Goal: Task Accomplishment & Management: Manage account settings

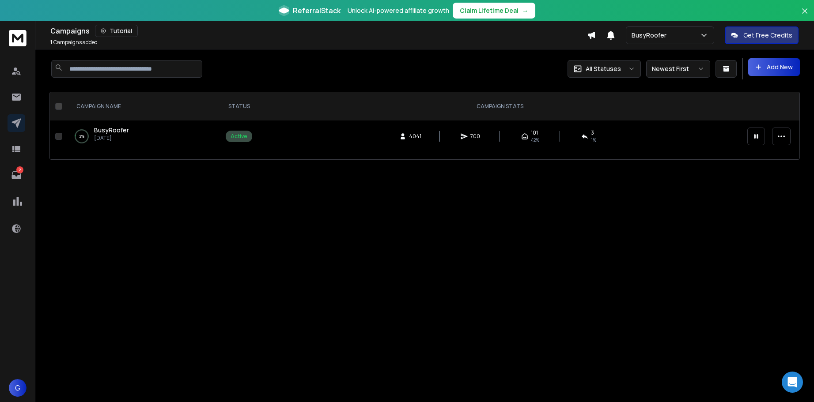
click at [112, 127] on span "BusyRoofer" at bounding box center [111, 130] width 35 height 8
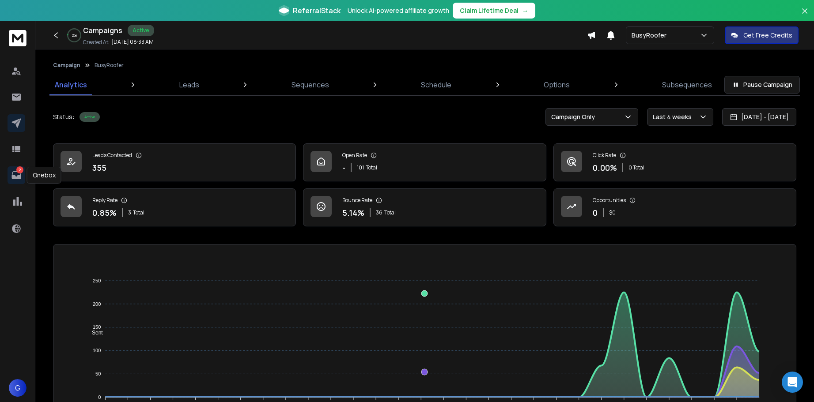
click at [17, 178] on icon at bounding box center [15, 175] width 9 height 8
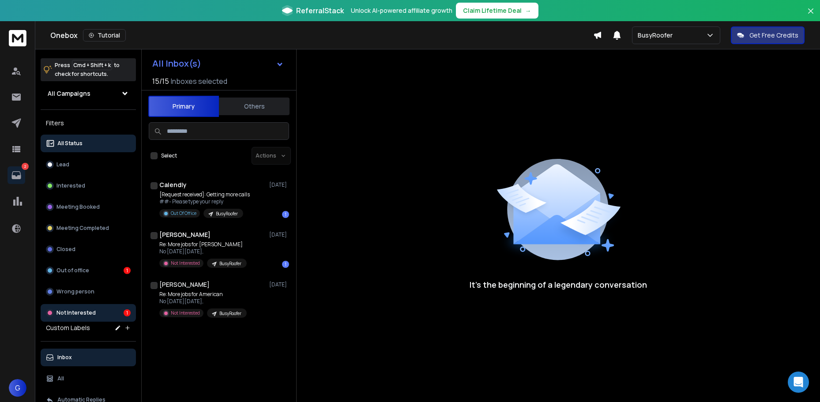
click at [76, 316] on p "Not Interested" at bounding box center [76, 313] width 39 height 7
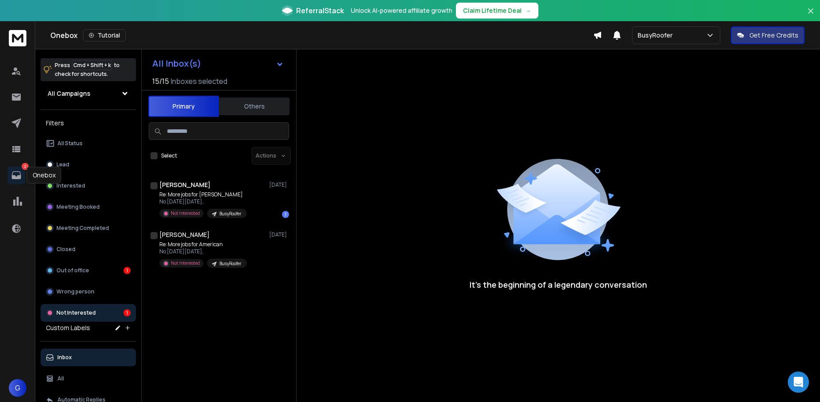
click at [15, 172] on icon at bounding box center [16, 175] width 11 height 11
click at [19, 175] on icon at bounding box center [15, 175] width 9 height 8
click at [15, 95] on icon at bounding box center [16, 97] width 9 height 7
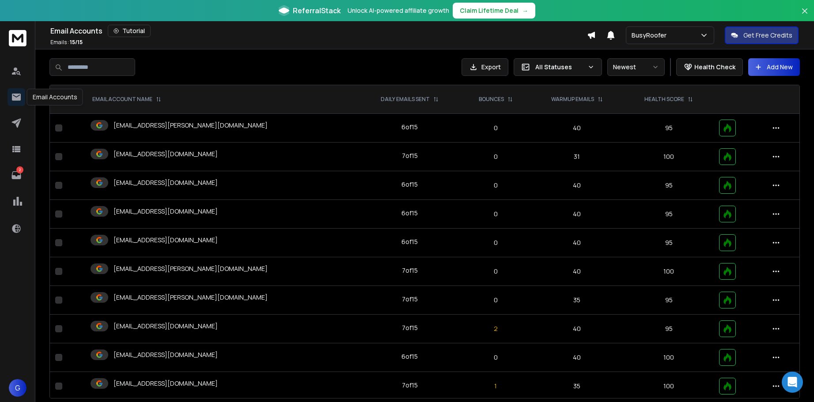
click at [19, 101] on icon at bounding box center [16, 97] width 11 height 11
click at [17, 126] on icon at bounding box center [15, 123] width 9 height 9
